Goal: Information Seeking & Learning: Find contact information

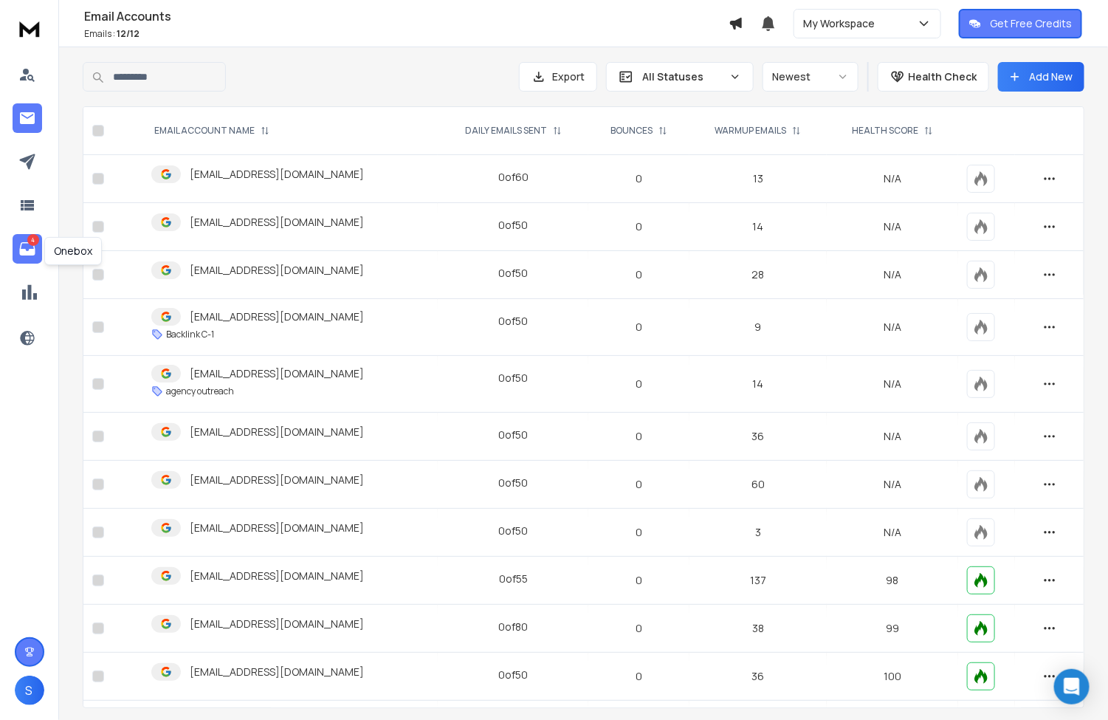
click at [22, 258] on icon at bounding box center [27, 249] width 18 height 18
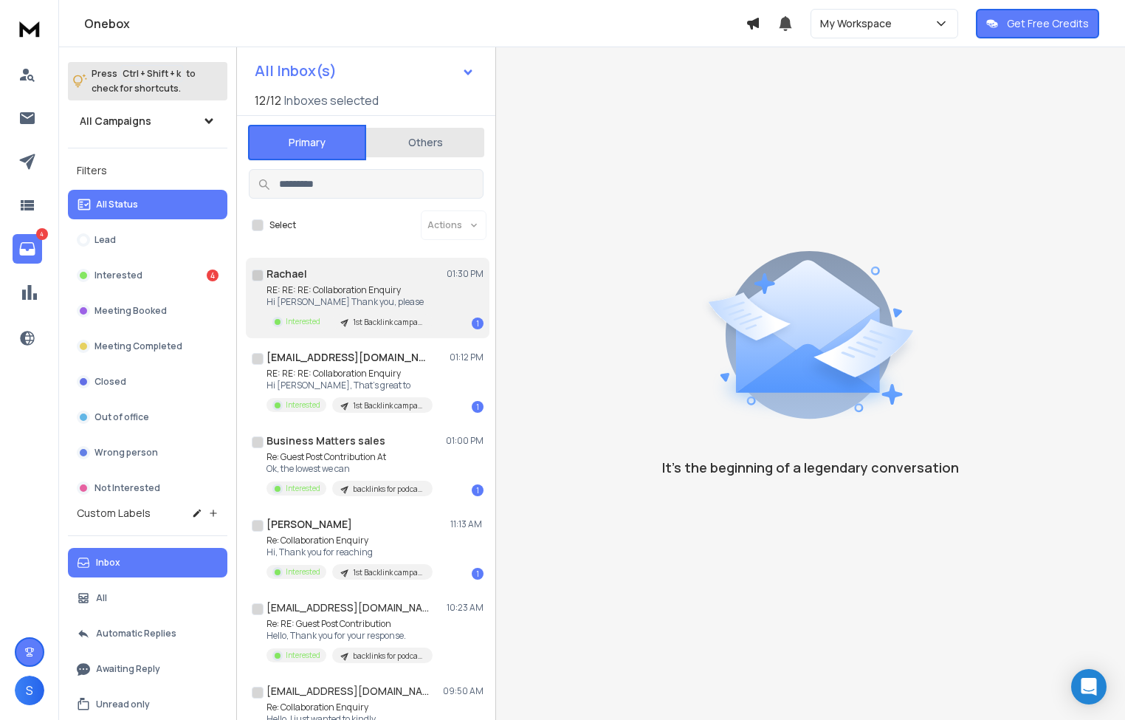
click at [413, 291] on p "RE: RE: RE: Collaboration Enquiry" at bounding box center [349, 290] width 166 height 12
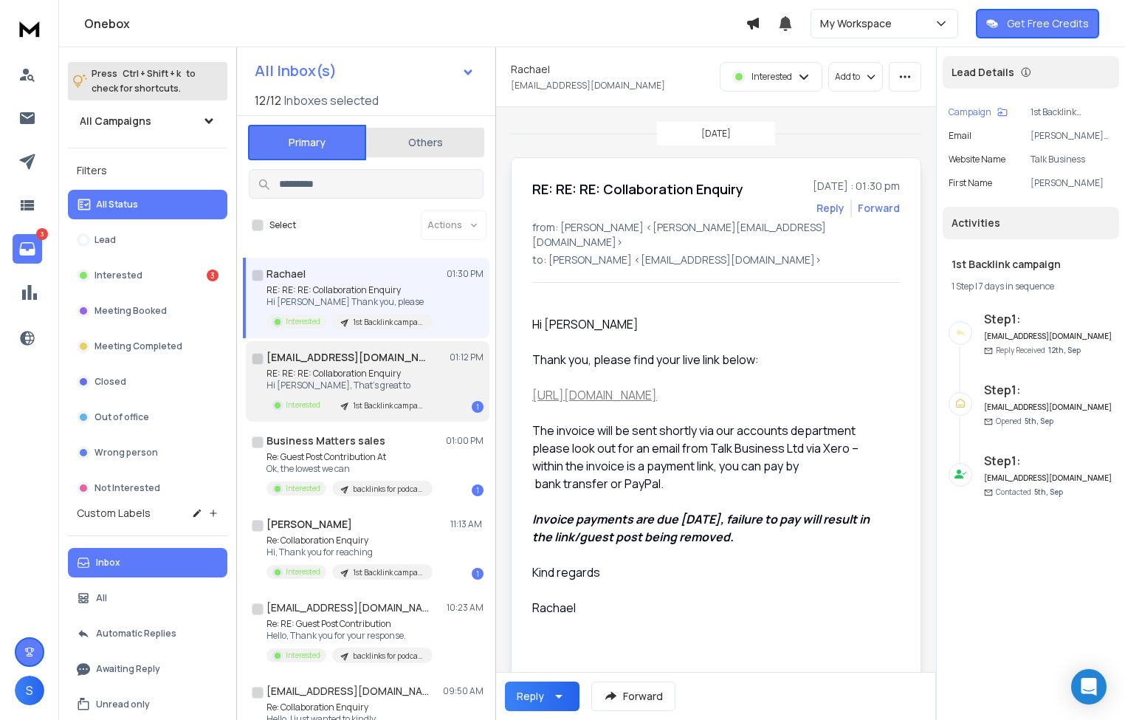
click at [370, 379] on p "Hi [PERSON_NAME], That’s great to" at bounding box center [349, 385] width 166 height 12
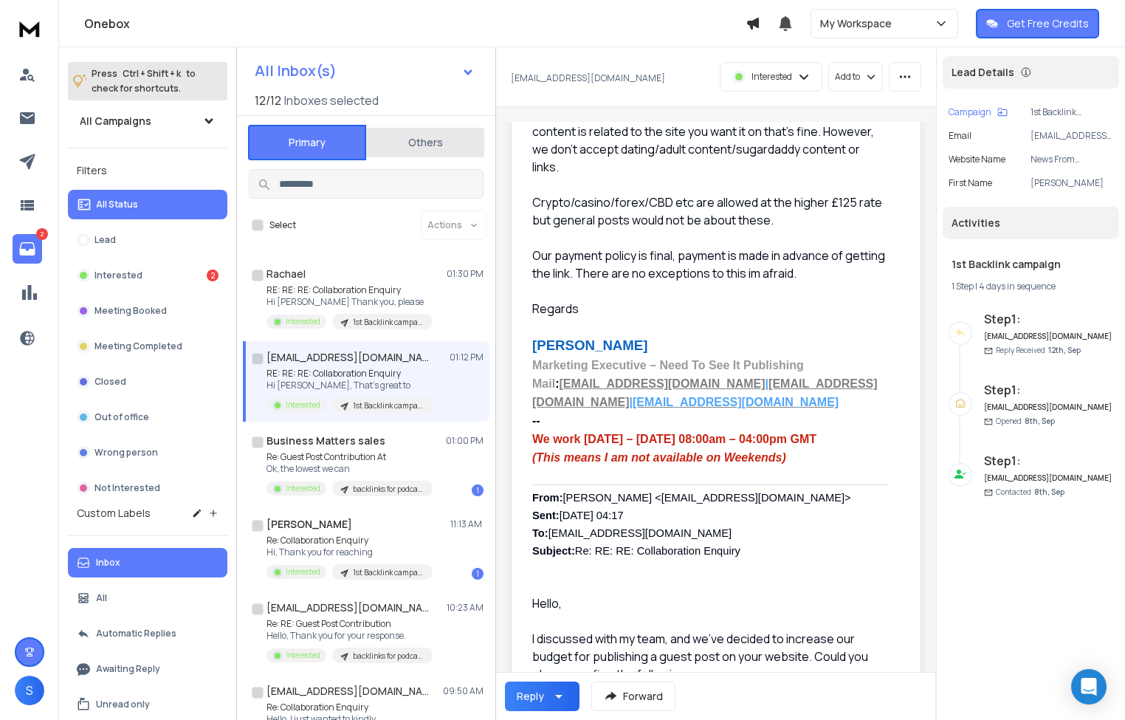
scroll to position [221, 0]
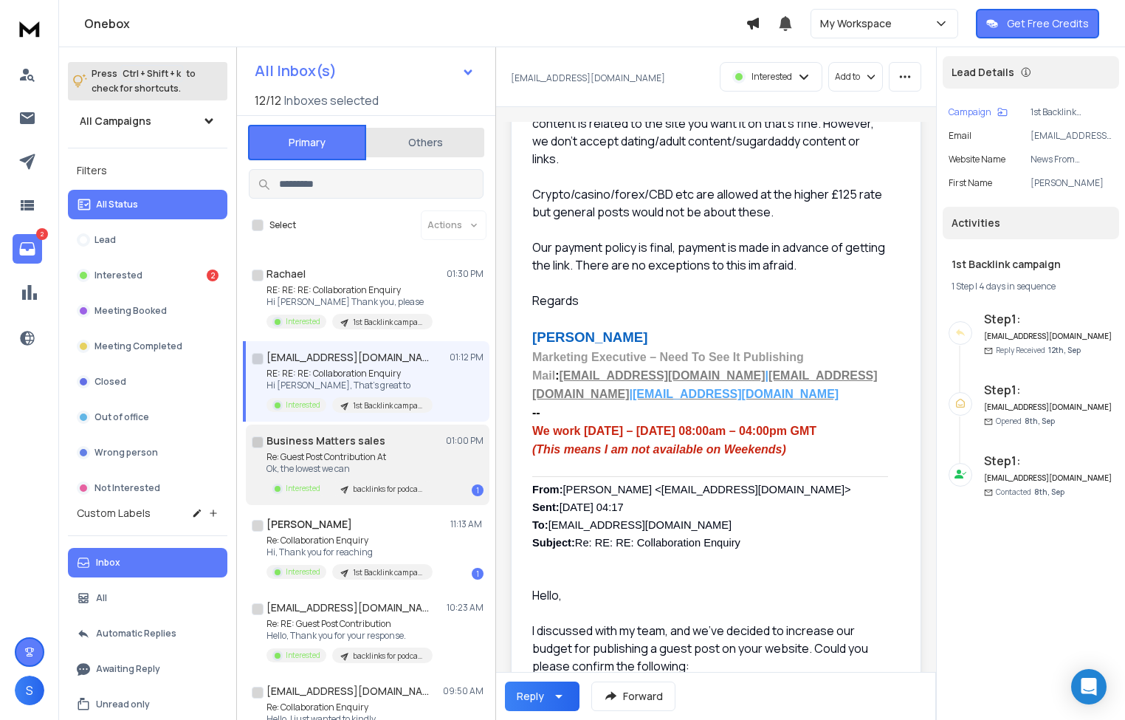
click at [412, 470] on p "Ok, the lowest we can" at bounding box center [349, 469] width 166 height 12
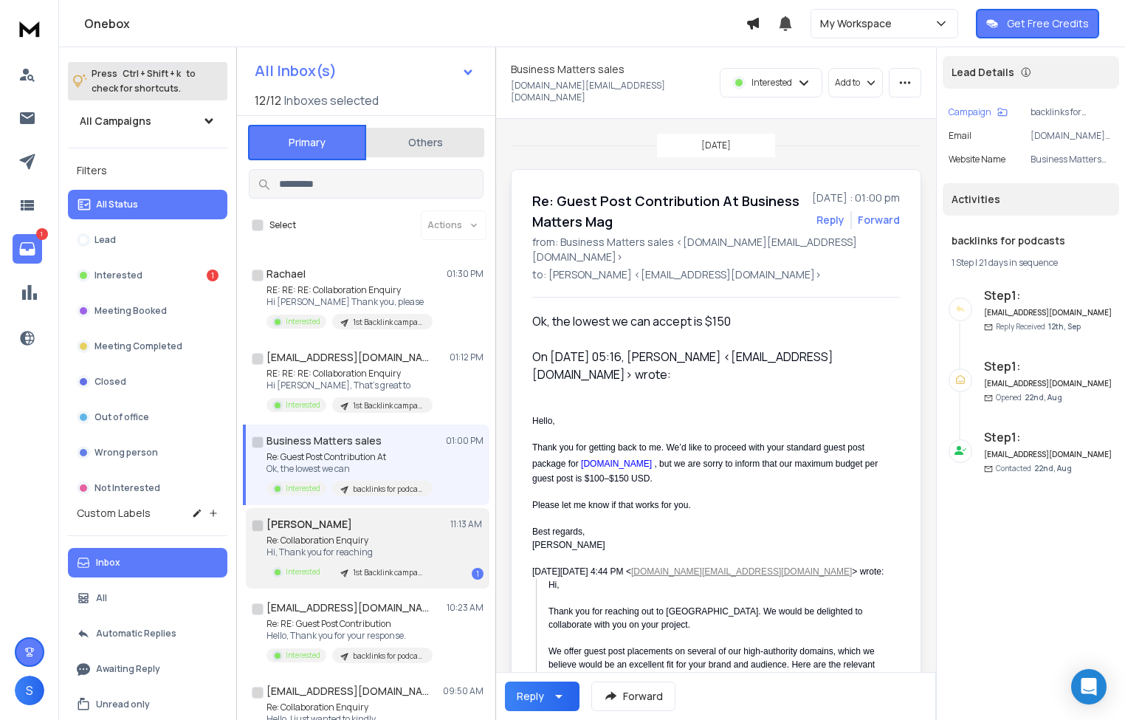
click at [375, 519] on div "[PERSON_NAME] 11:13 AM" at bounding box center [374, 524] width 217 height 15
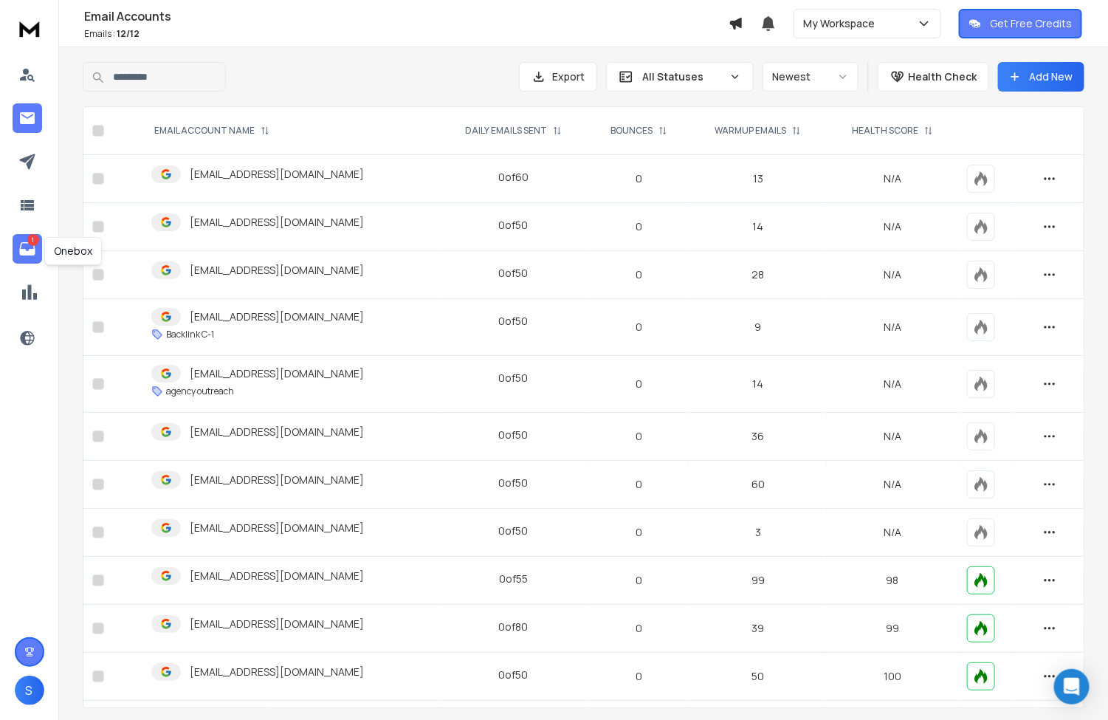
click at [18, 255] on icon at bounding box center [27, 249] width 18 height 18
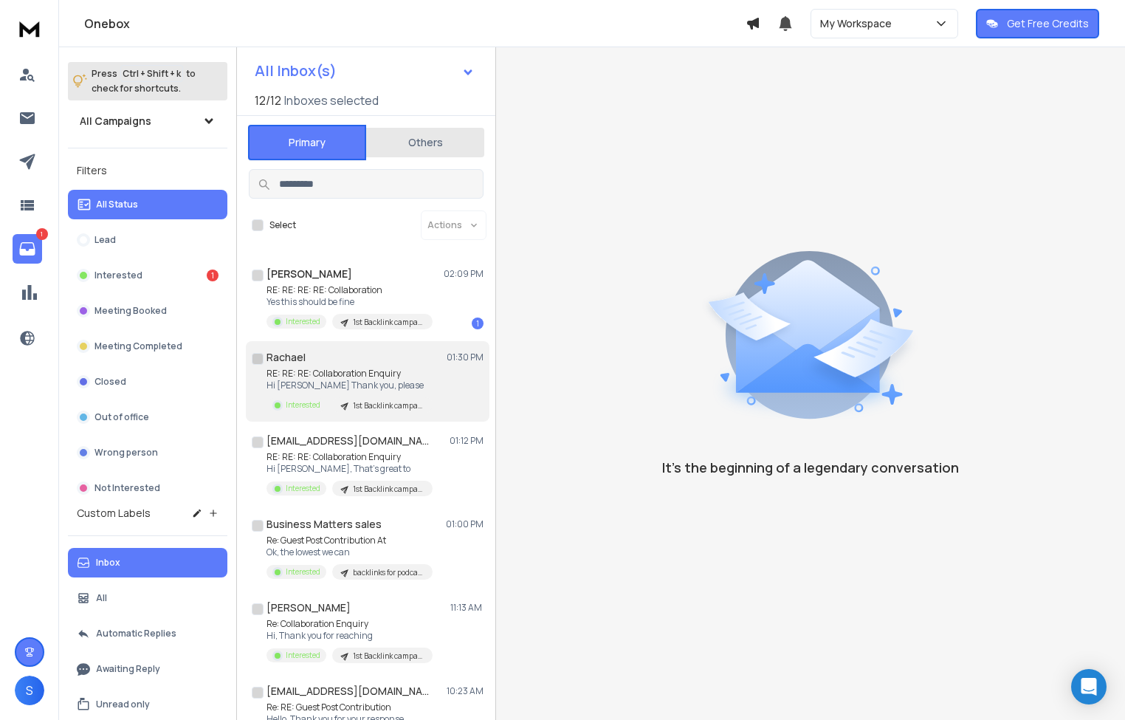
click at [433, 373] on div "RE: RE: RE: Collaboration Enquiry Hi [PERSON_NAME] Thank you, please Interested…" at bounding box center [374, 390] width 217 height 45
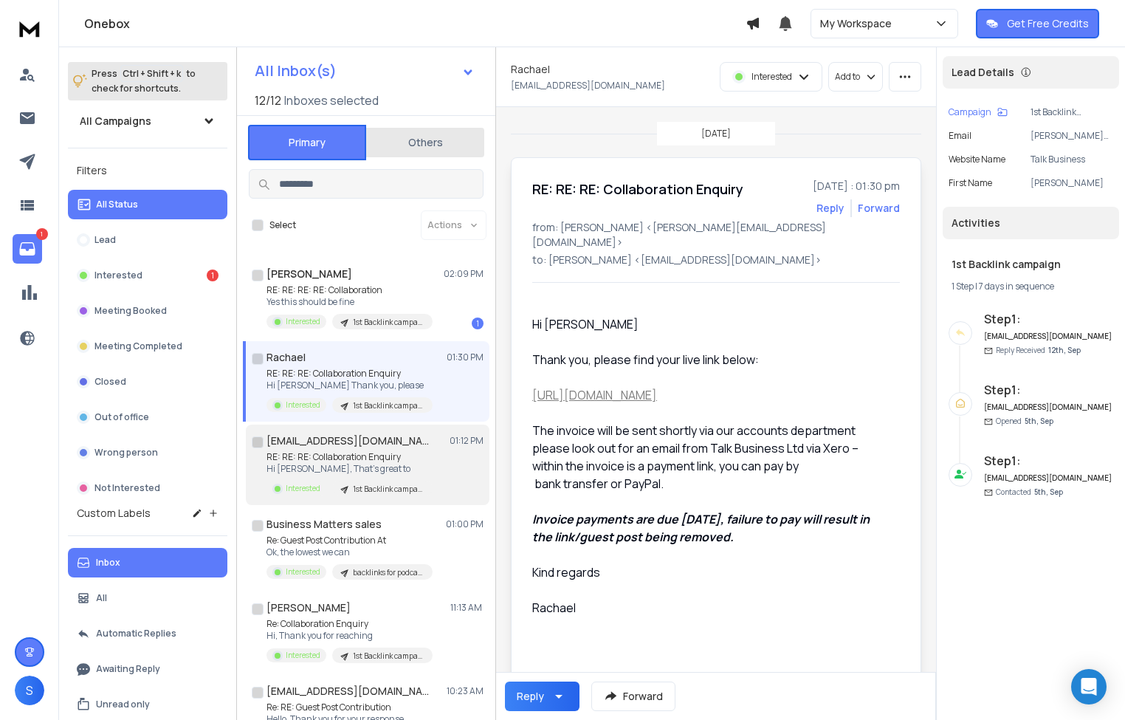
click at [366, 464] on p "Hi [PERSON_NAME], That’s great to" at bounding box center [349, 469] width 166 height 12
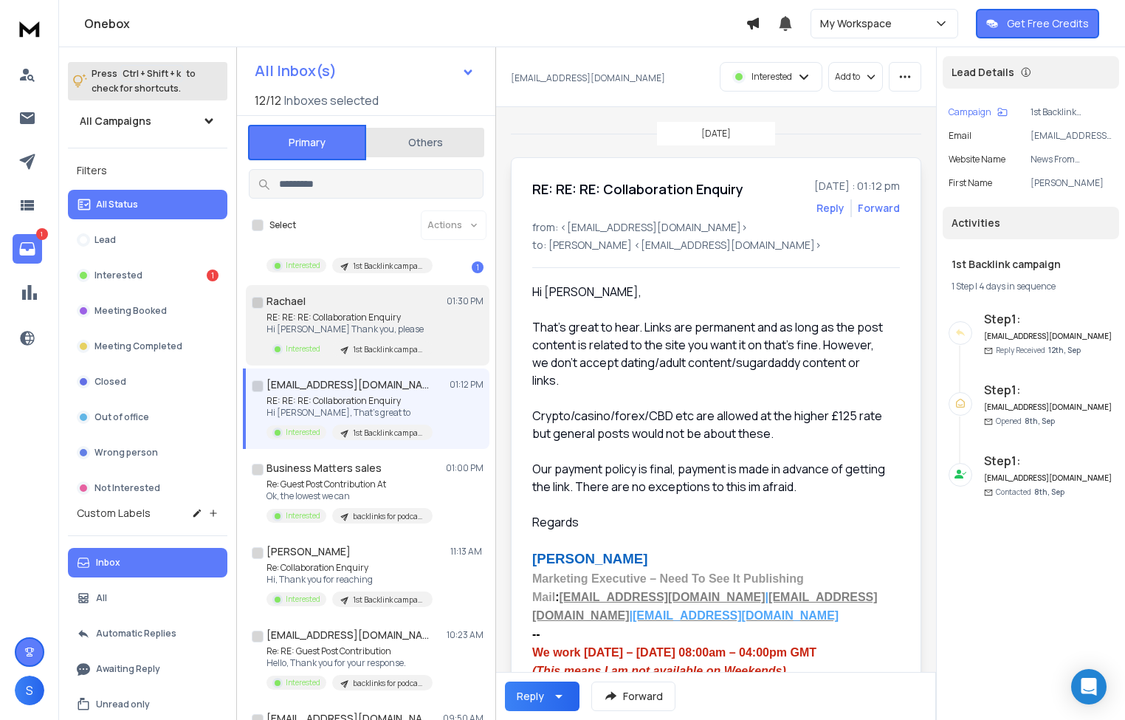
scroll to position [111, 0]
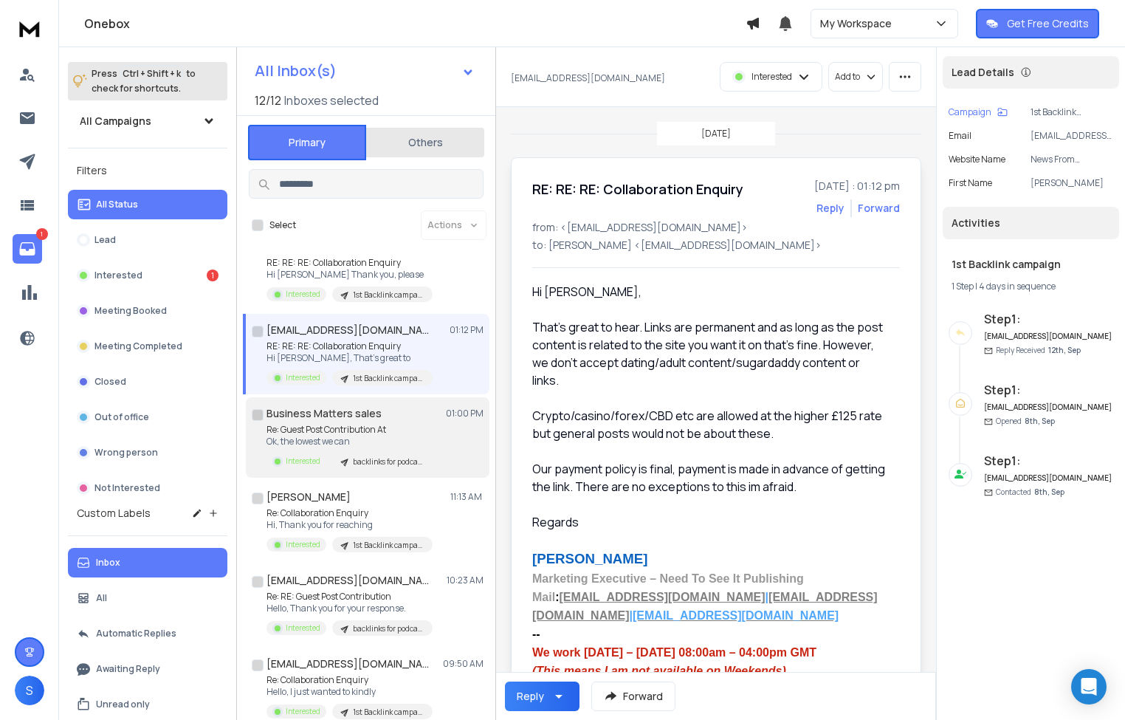
click at [410, 419] on div "Business Matters sales 01:00 PM" at bounding box center [374, 413] width 217 height 15
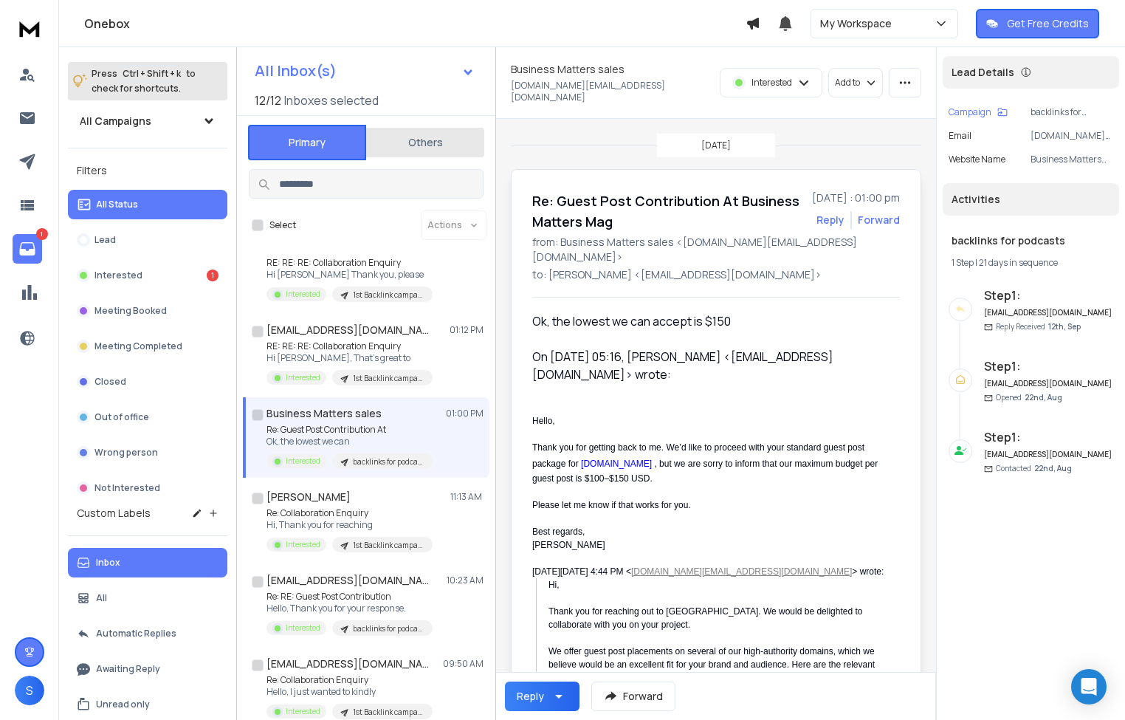
drag, startPoint x: 580, startPoint y: 436, endPoint x: 654, endPoint y: 437, distance: 73.8
click at [654, 441] on div "Thank you for getting back to me. We’d like to proceed with your standard guest…" at bounding box center [710, 463] width 356 height 44
copy span "[DOMAIN_NAME]"
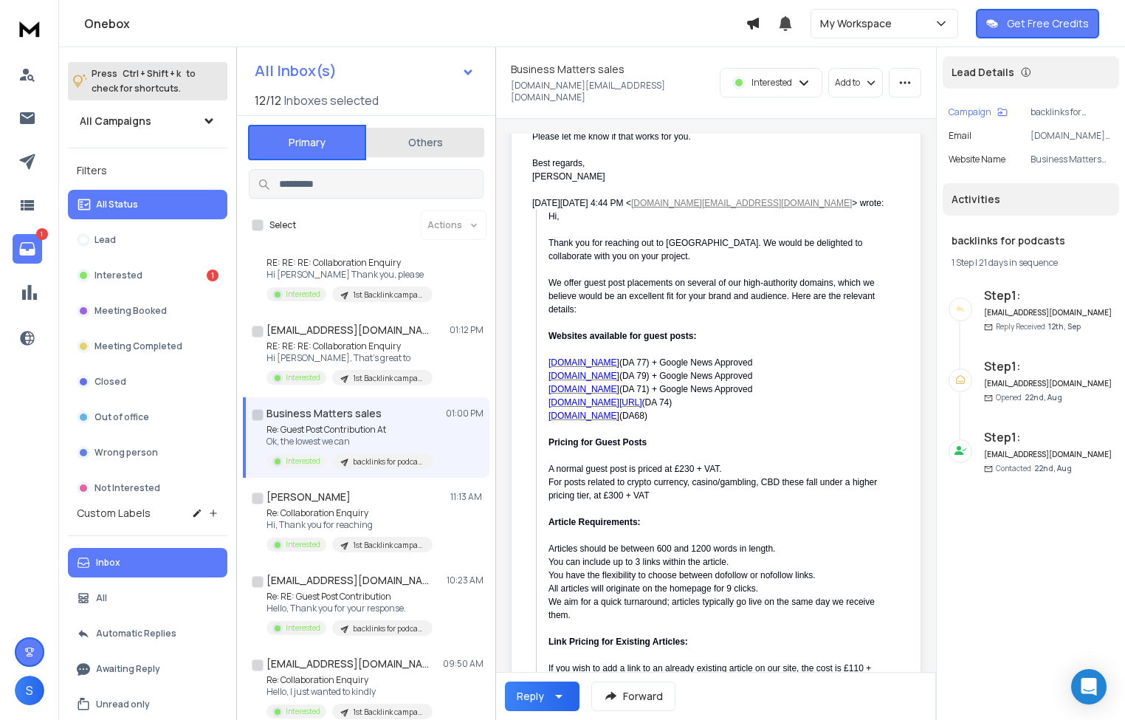
scroll to position [258, 0]
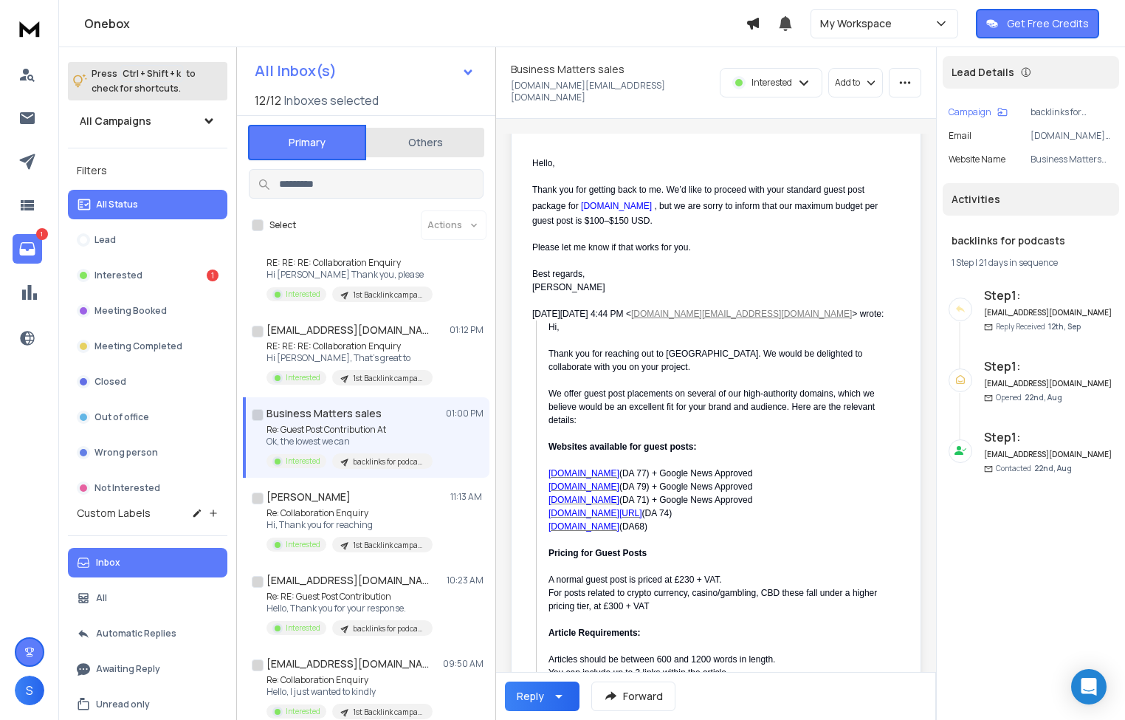
click at [681, 574] on span "A normal guest post is priced at £230 + VAT." at bounding box center [634, 579] width 173 height 10
copy span "230"
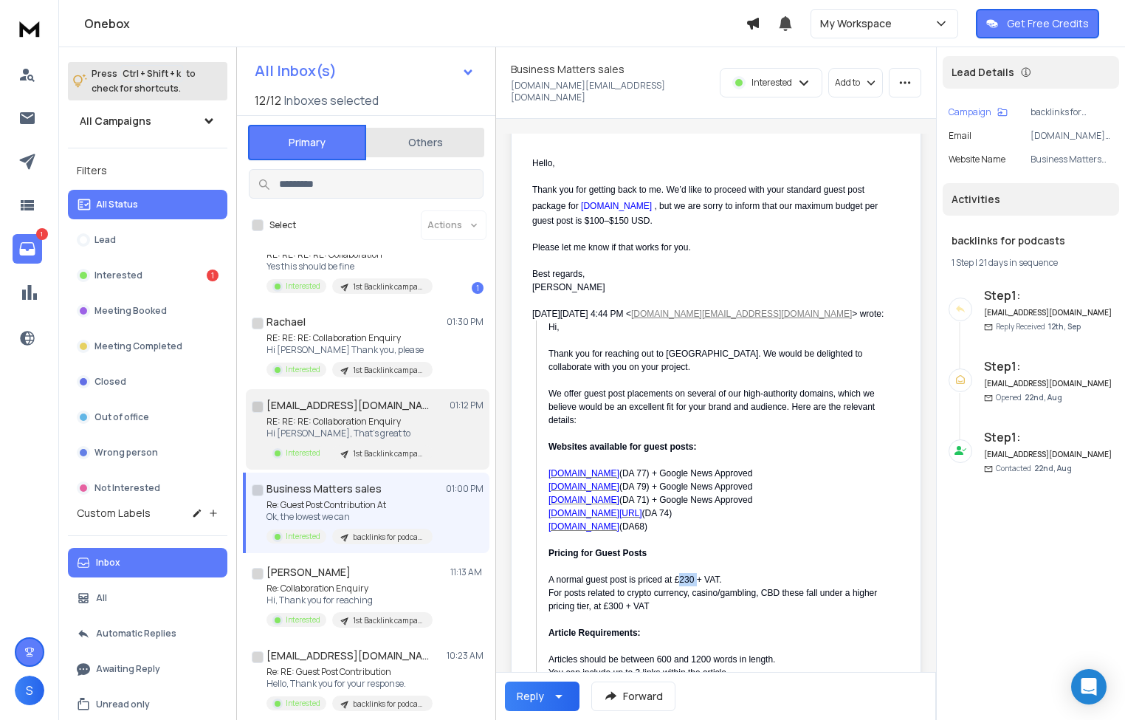
scroll to position [0, 0]
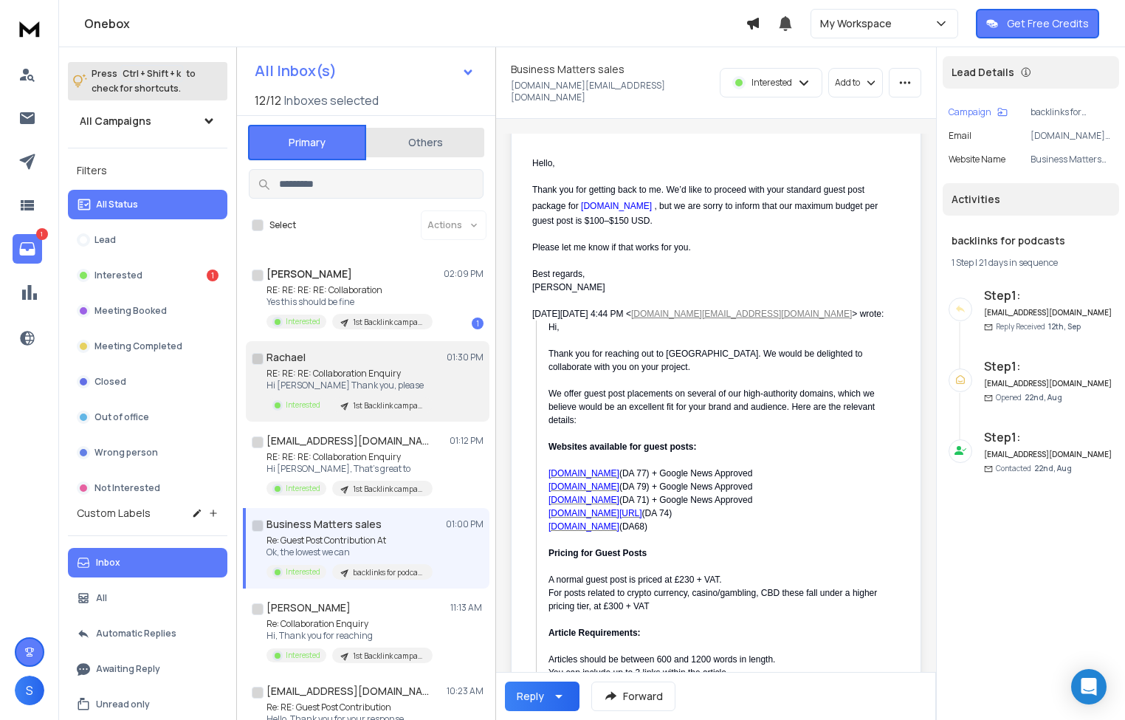
click at [396, 373] on p "RE: RE: RE: Collaboration Enquiry" at bounding box center [349, 374] width 166 height 12
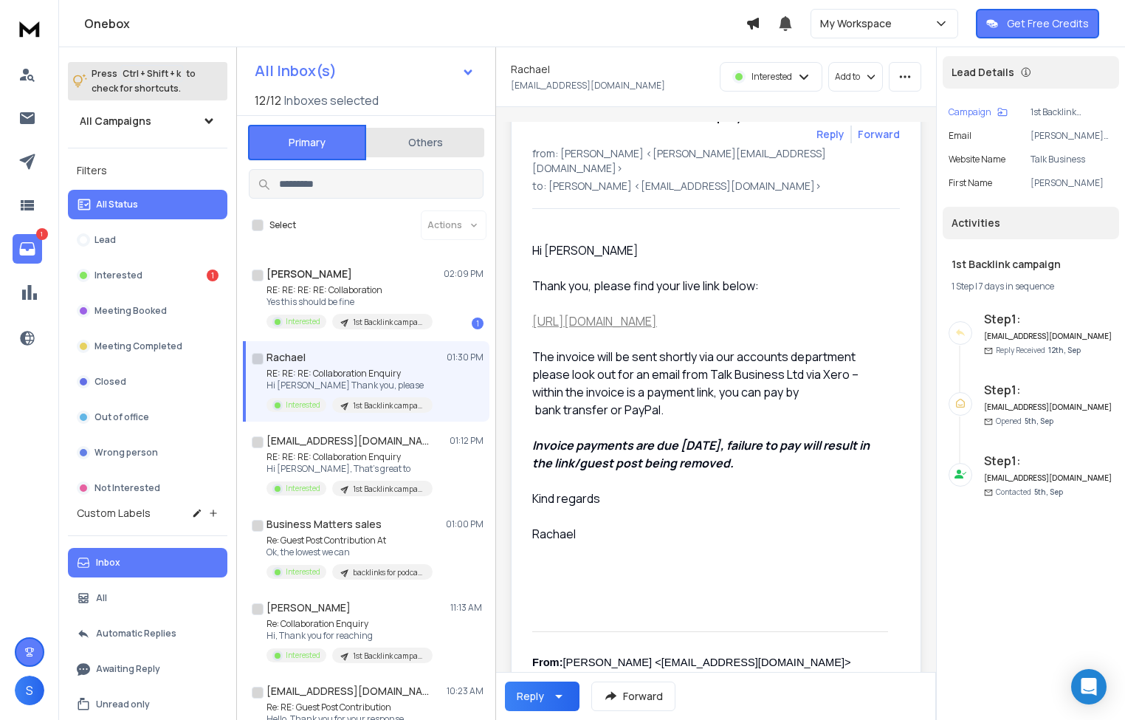
scroll to position [111, 0]
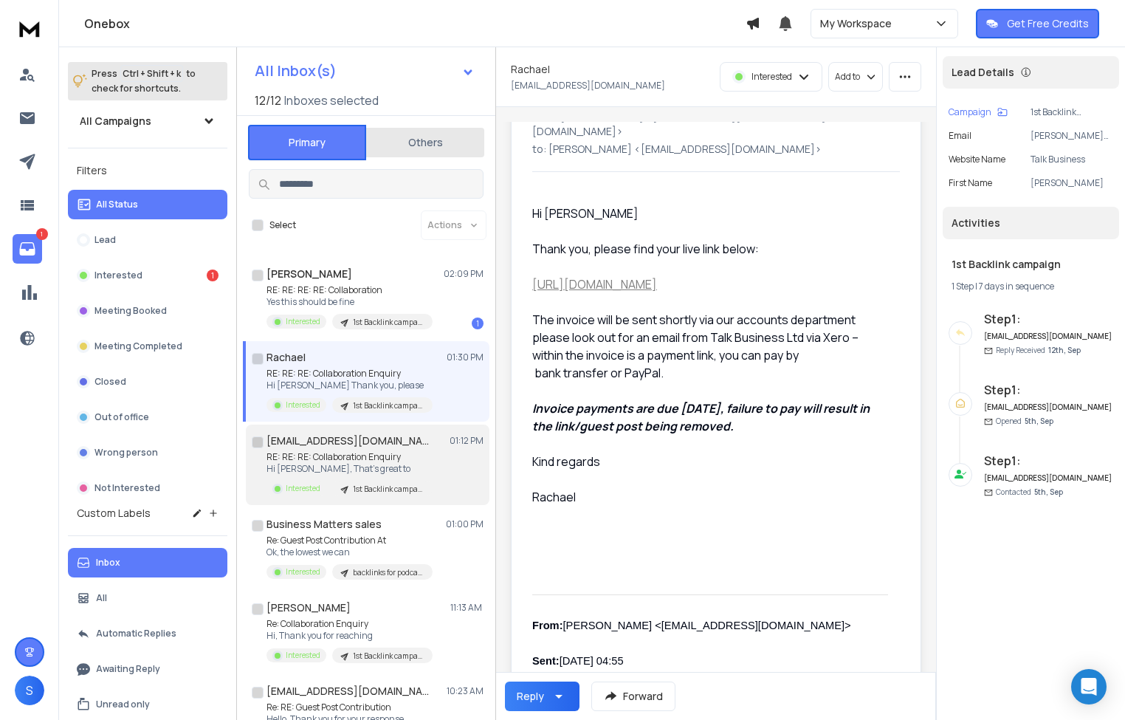
click at [434, 452] on div "RE: RE: RE: Collaboration Enquiry Hi Muhammad, That’s great to Interested 1st B…" at bounding box center [374, 473] width 217 height 45
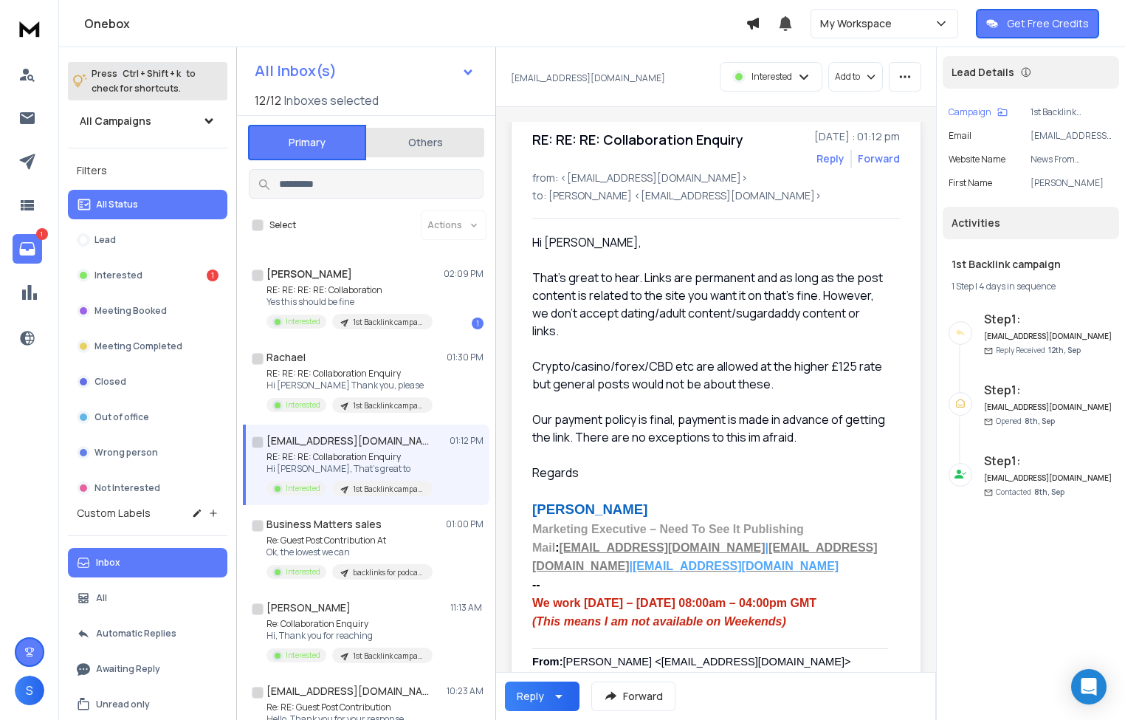
scroll to position [0, 0]
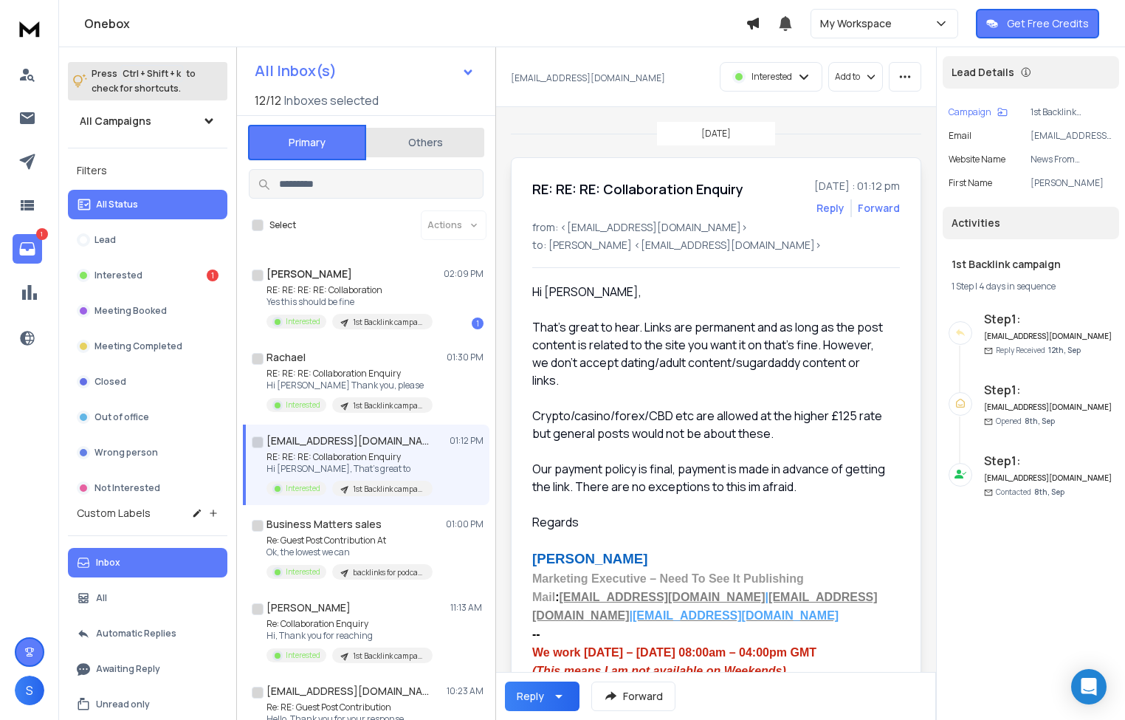
click at [629, 235] on p "from: <gpservices@newsfromwales.com>" at bounding box center [716, 227] width 368 height 15
click at [630, 233] on p "from: <gpservices@newsfromwales.com>" at bounding box center [716, 227] width 368 height 15
drag, startPoint x: 630, startPoint y: 233, endPoint x: 713, endPoint y: 226, distance: 83.7
click at [713, 226] on p "from: <gpservices@newsfromwales.com>" at bounding box center [716, 227] width 368 height 15
copy p "newsfromwales.com"
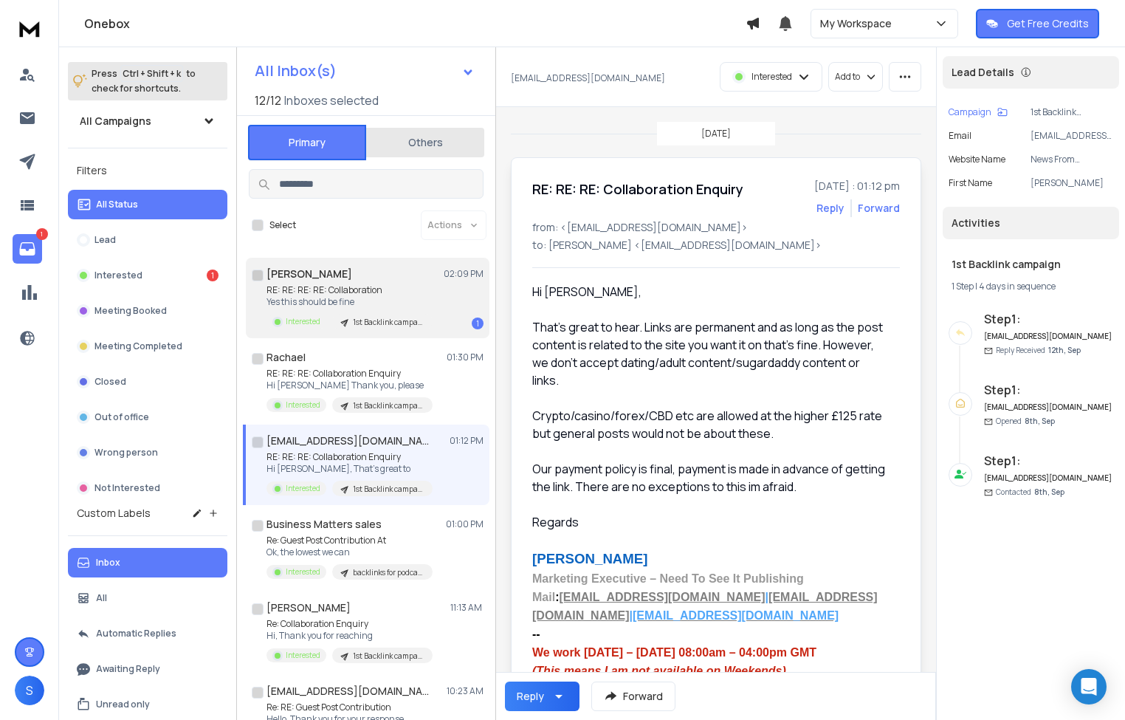
click at [441, 290] on div "RE: RE: RE: RE: Collaboration Yes this should be fine Interested 1st Backlink c…" at bounding box center [374, 306] width 217 height 45
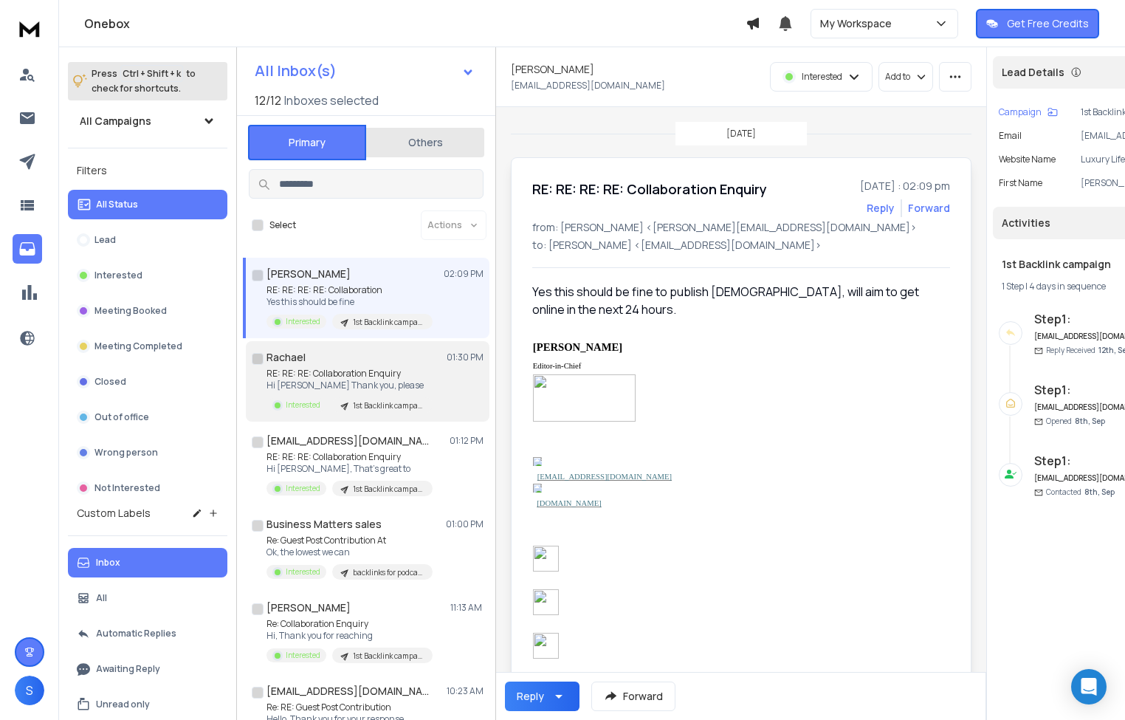
click at [423, 368] on p "RE: RE: RE: Collaboration Enquiry" at bounding box center [349, 374] width 166 height 12
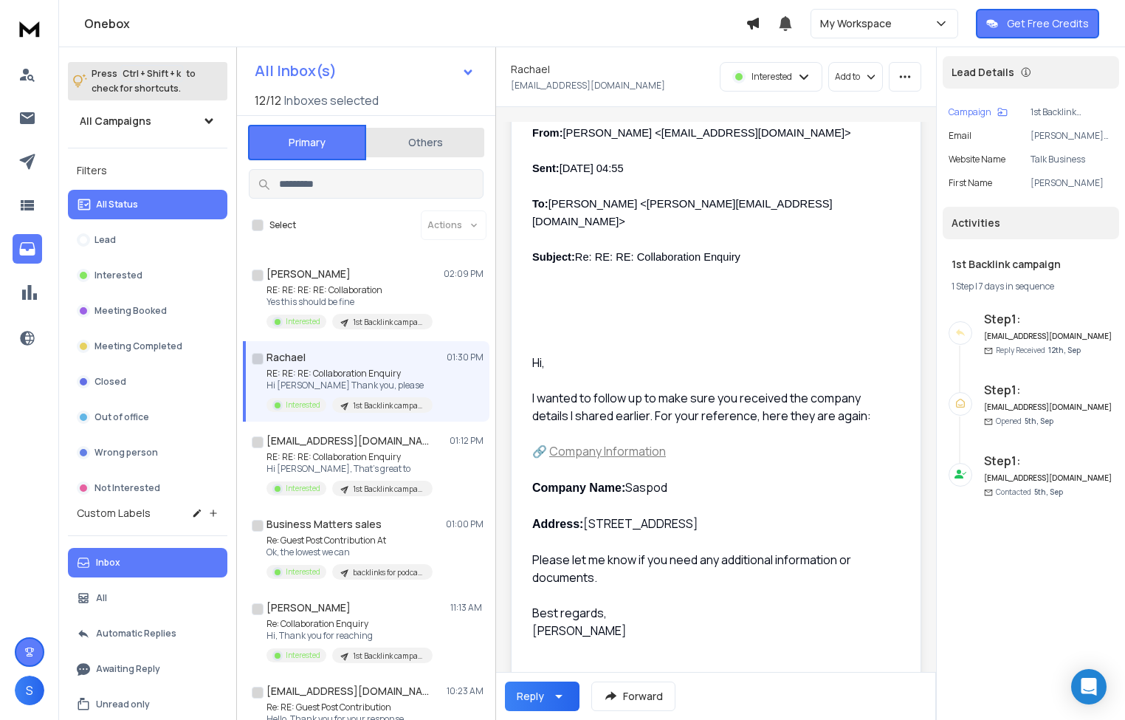
scroll to position [664, 0]
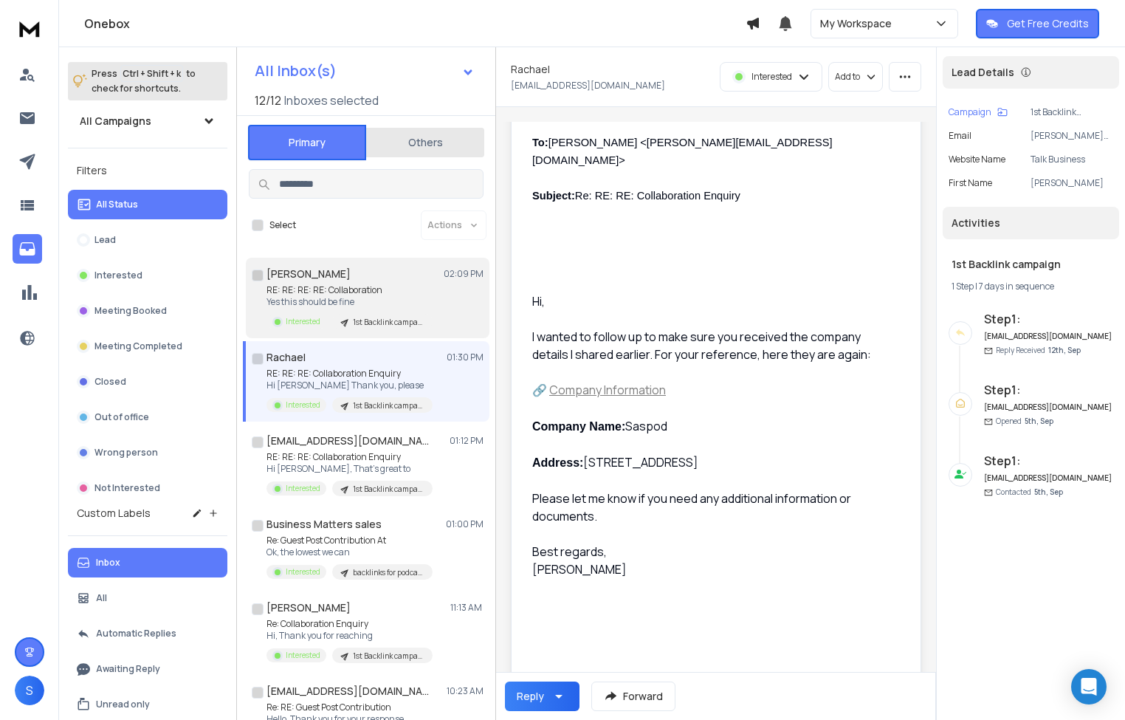
click at [410, 271] on div "Nick Gibbens 02:09 PM" at bounding box center [374, 273] width 217 height 15
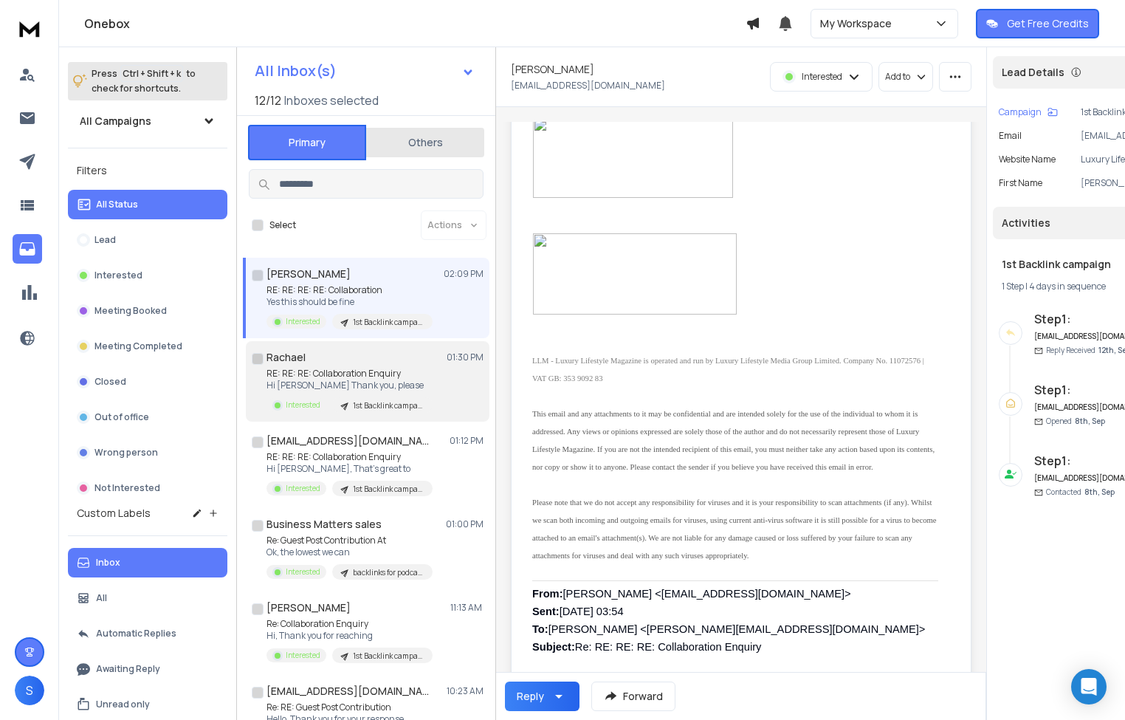
click at [390, 359] on div "Rachael 01:30 PM" at bounding box center [374, 357] width 217 height 15
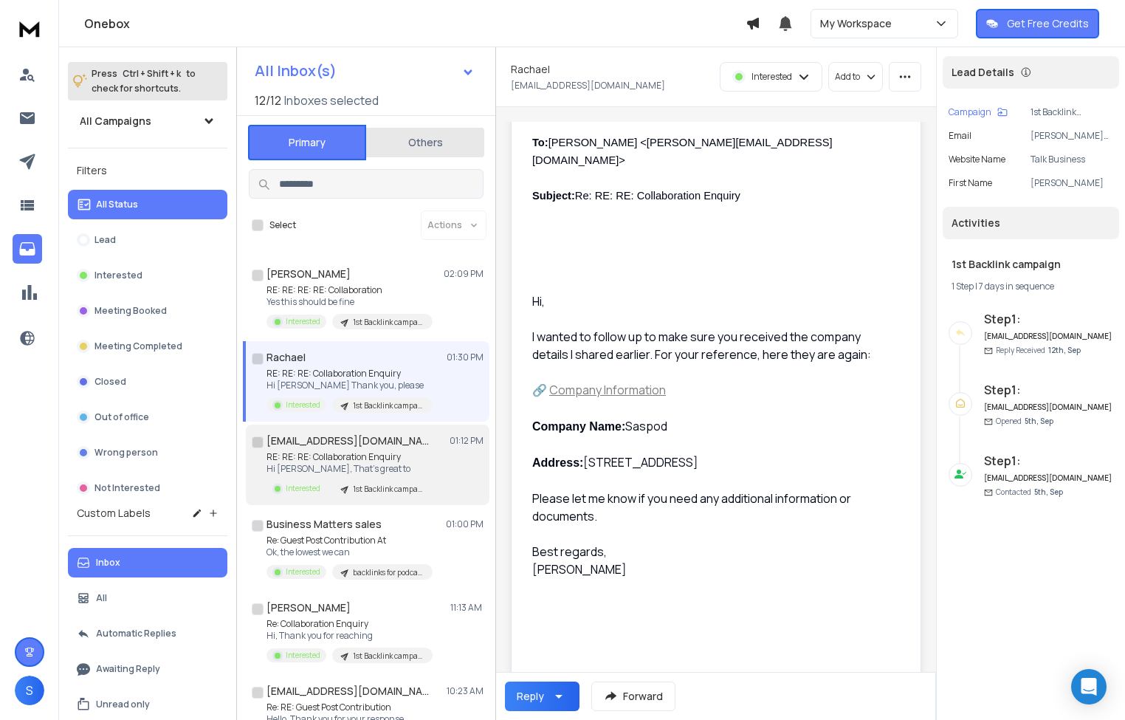
click at [359, 451] on p "RE: RE: RE: Collaboration Enquiry" at bounding box center [349, 457] width 166 height 12
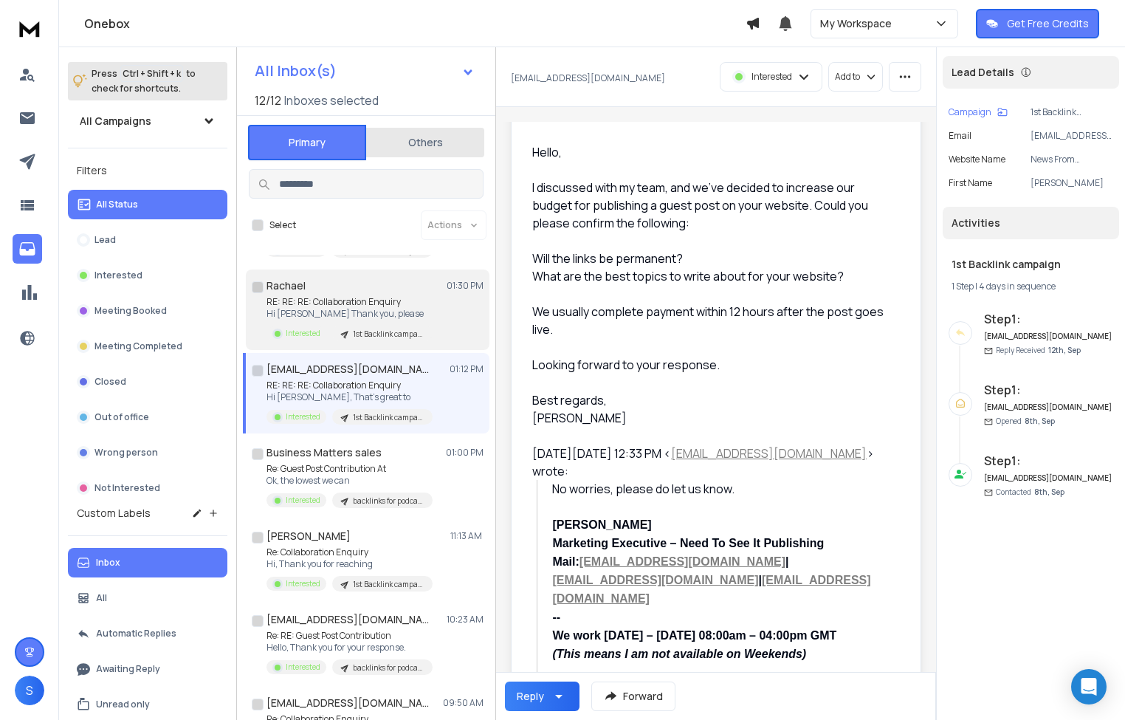
scroll to position [111, 0]
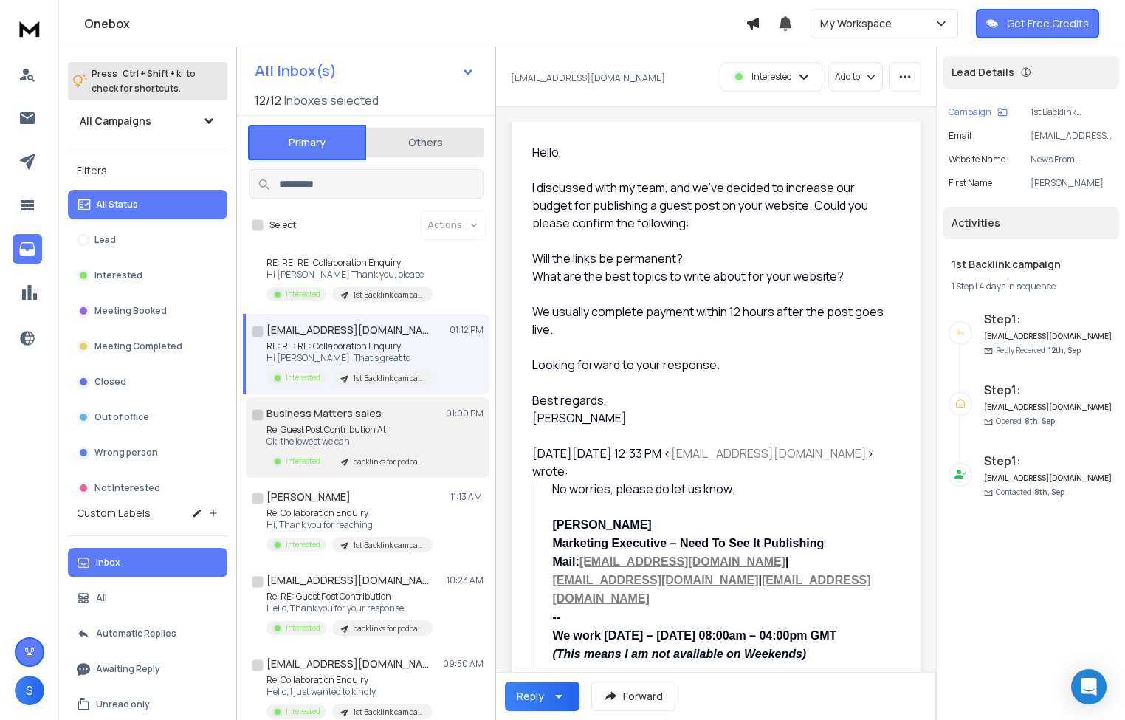
click at [392, 421] on div "Business Matters sales 01:00 PM Re: Guest Post Contribution At Ok, the lowest w…" at bounding box center [374, 437] width 217 height 63
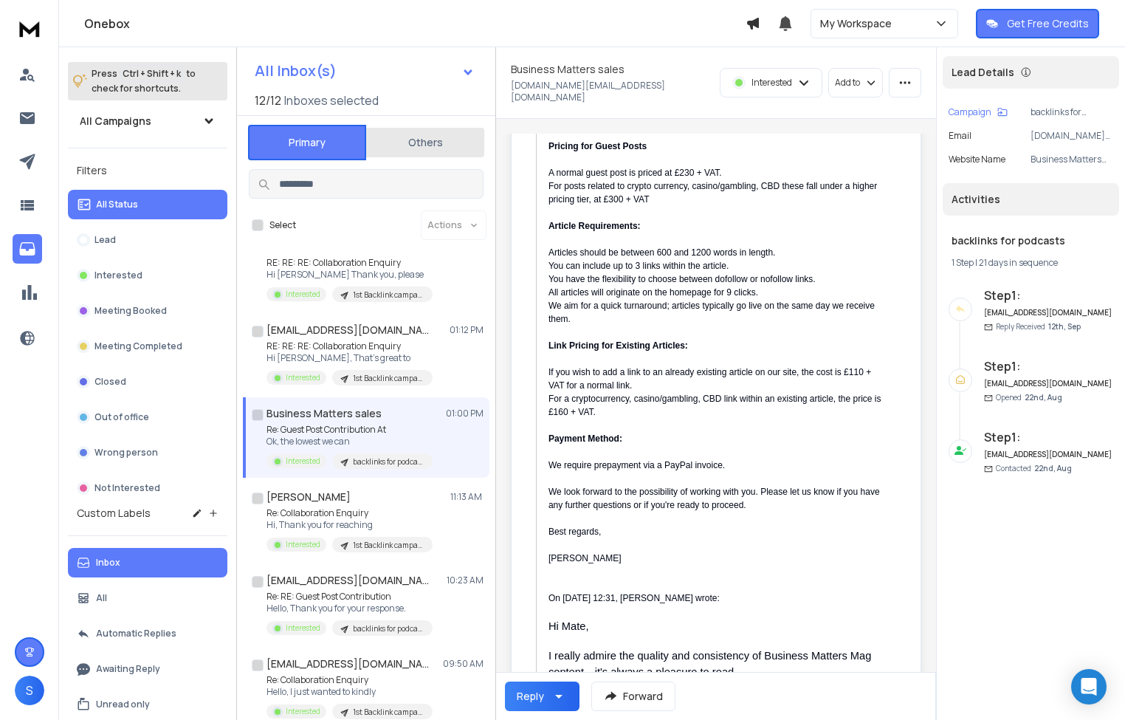
scroll to position [0, 0]
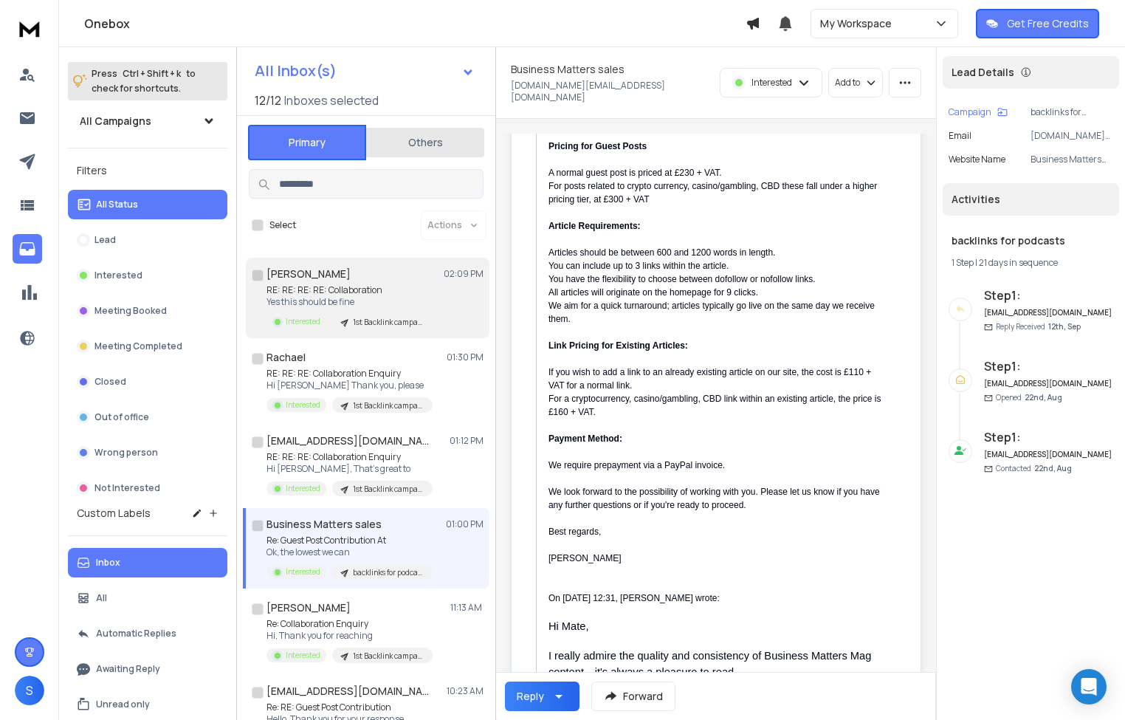
click at [437, 290] on div "RE: RE: RE: RE: Collaboration Yes this should be fine Interested 1st Backlink c…" at bounding box center [374, 306] width 217 height 45
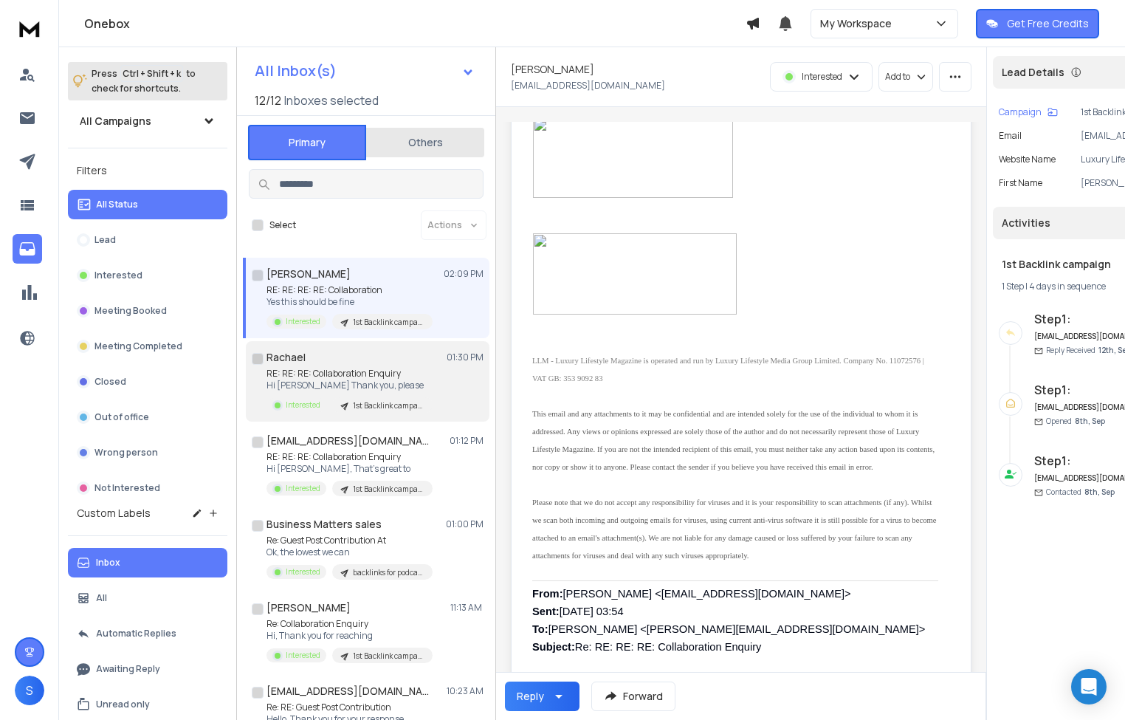
scroll to position [111, 0]
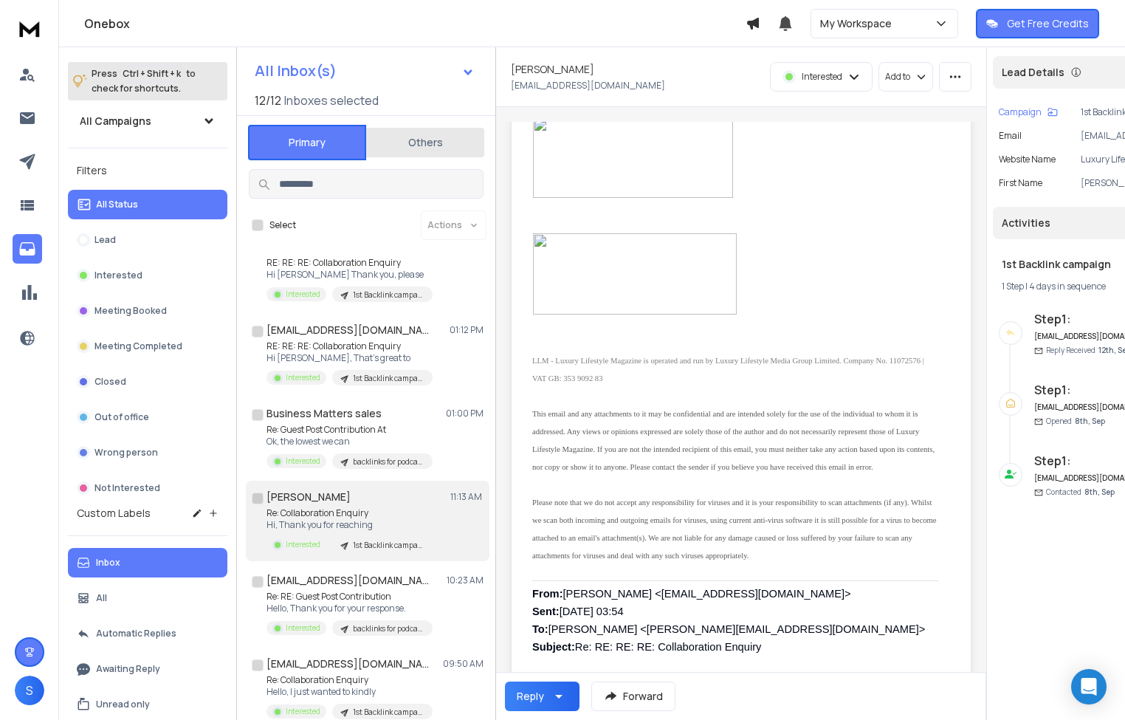
click at [390, 507] on p "Re: Collaboration Enquiry" at bounding box center [349, 513] width 166 height 12
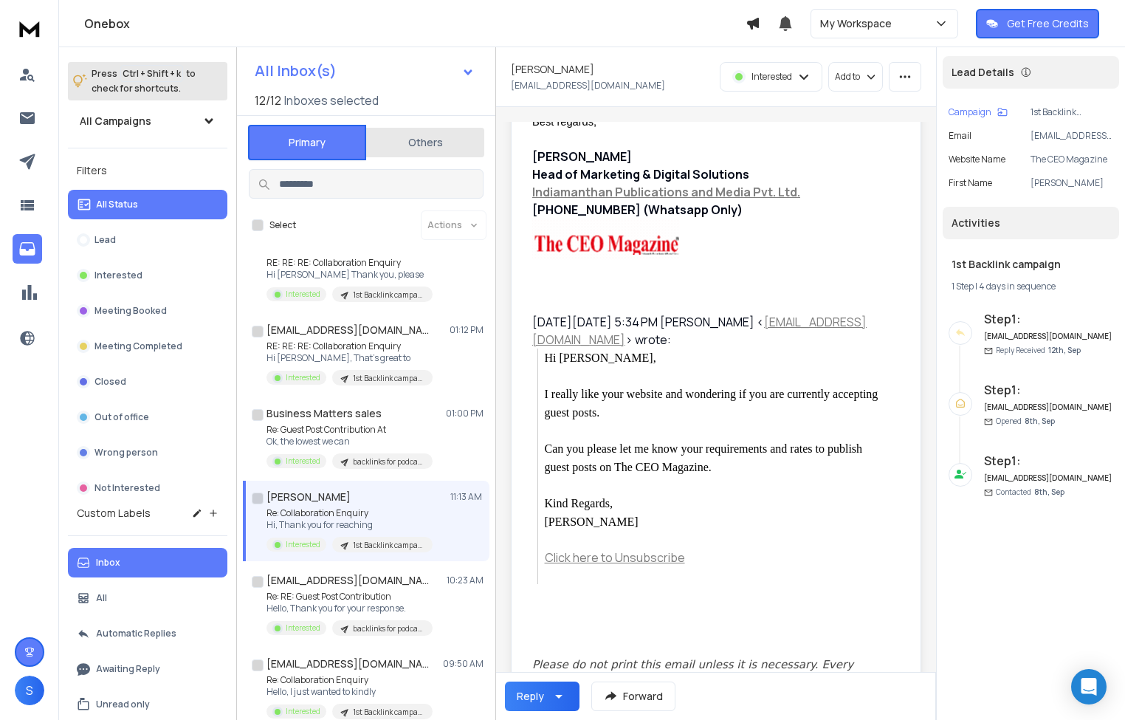
scroll to position [554, 0]
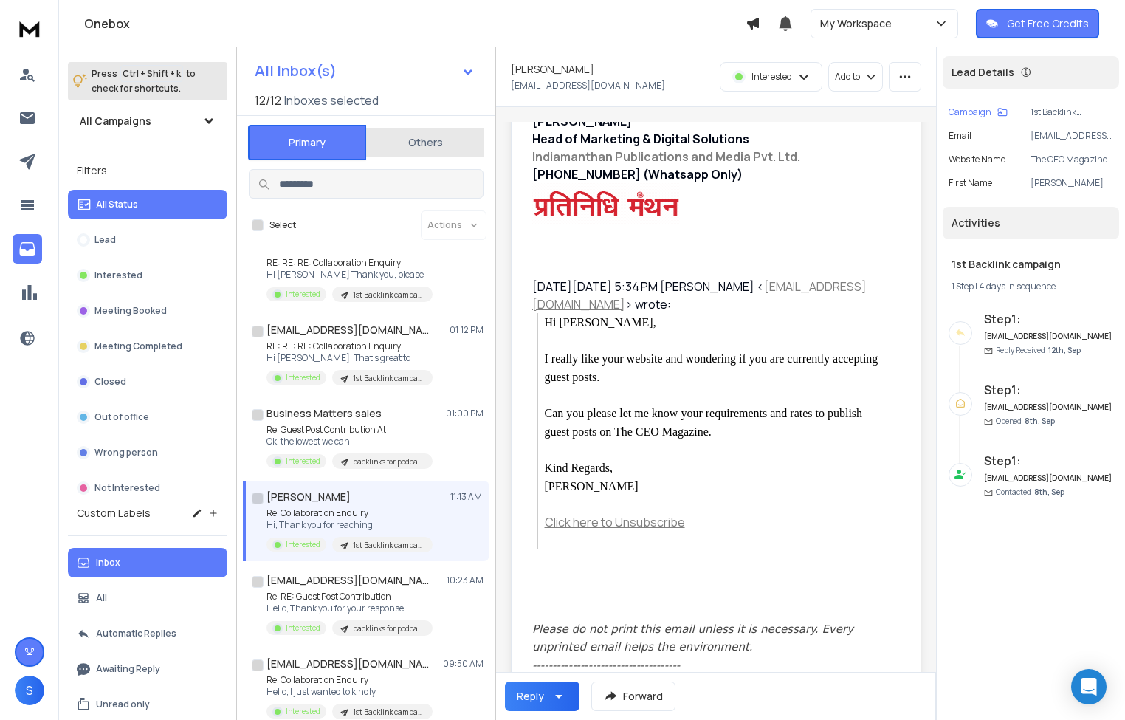
click at [687, 407] on span "Can you please let me know your requirements and rates to publish guest posts o…" at bounding box center [705, 422] width 321 height 31
drag, startPoint x: 687, startPoint y: 399, endPoint x: 704, endPoint y: 399, distance: 17.0
click at [704, 407] on span "Can you please let me know your requirements and rates to publish guest posts o…" at bounding box center [705, 422] width 321 height 31
drag, startPoint x: 704, startPoint y: 399, endPoint x: 667, endPoint y: 399, distance: 36.9
click at [664, 407] on span "Can you please let me know your requirements and rates to publish guest posts o…" at bounding box center [705, 422] width 321 height 31
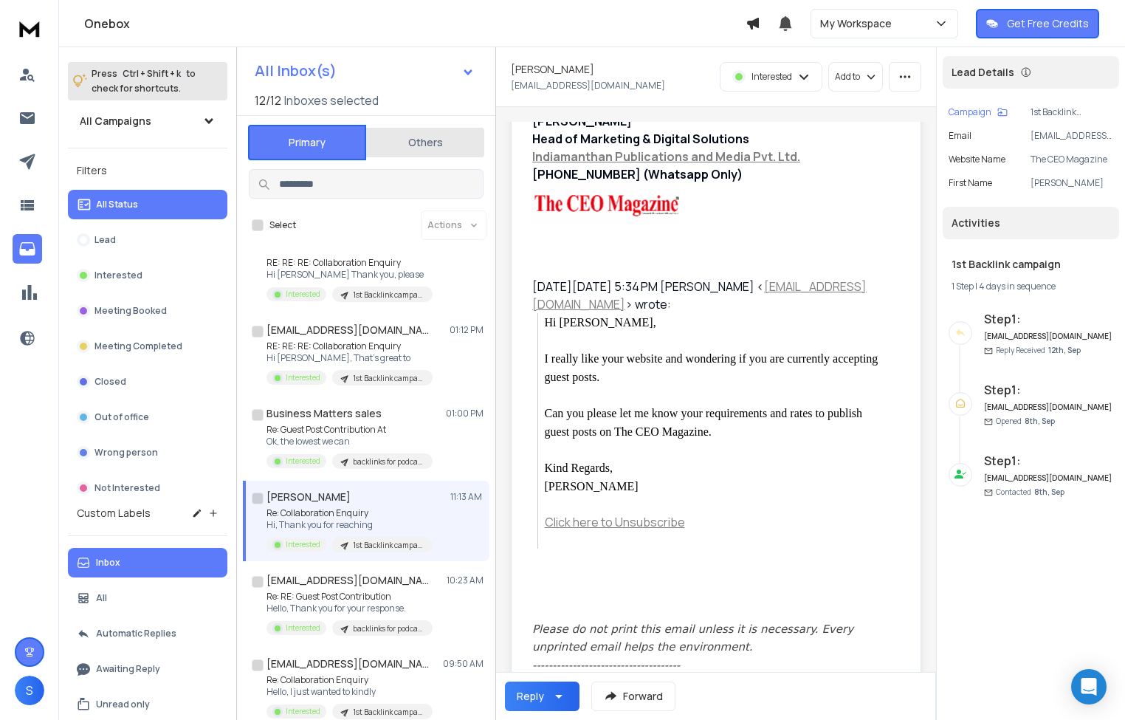
click at [671, 407] on span "Can you please let me know your requirements and rates to publish guest posts o…" at bounding box center [705, 422] width 321 height 31
drag, startPoint x: 671, startPoint y: 399, endPoint x: 758, endPoint y: 399, distance: 87.1
click at [758, 407] on span "Can you please let me know your requirements and rates to publish guest posts o…" at bounding box center [705, 422] width 321 height 31
drag, startPoint x: 758, startPoint y: 399, endPoint x: 738, endPoint y: 402, distance: 20.1
copy span "The CEO Magazine"
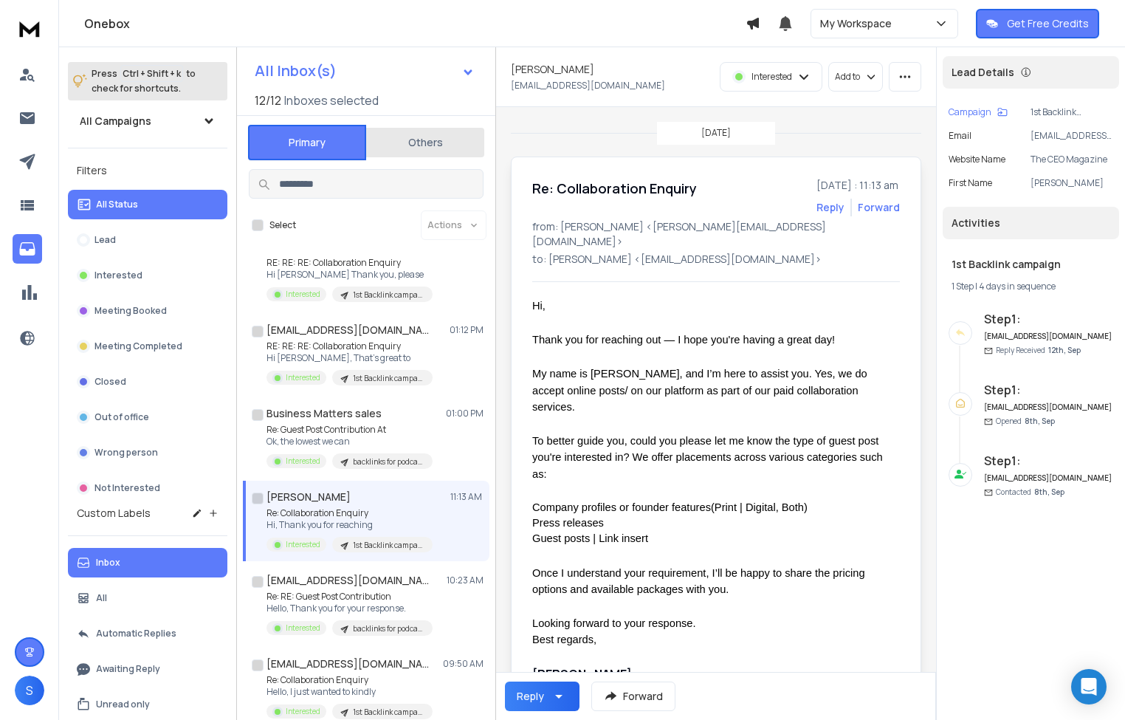
scroll to position [0, 0]
click at [638, 229] on p "from: Pramod Rawal <pramod@theceo.in>" at bounding box center [716, 235] width 368 height 30
drag, startPoint x: 638, startPoint y: 229, endPoint x: 720, endPoint y: 224, distance: 81.3
click at [720, 224] on p "from: Pramod Rawal <pramod@theceo.in>" at bounding box center [716, 235] width 368 height 30
copy p "[EMAIL_ADDRESS][DOMAIN_NAME]"
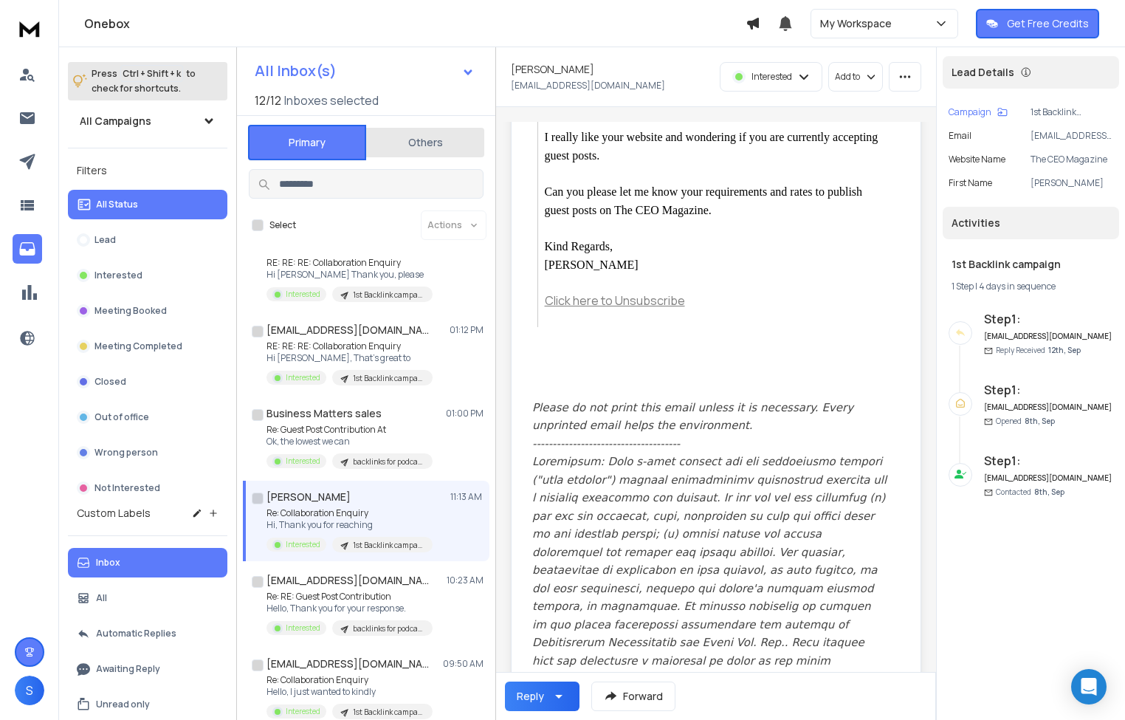
scroll to position [664, 0]
